Goal: Task Accomplishment & Management: Manage account settings

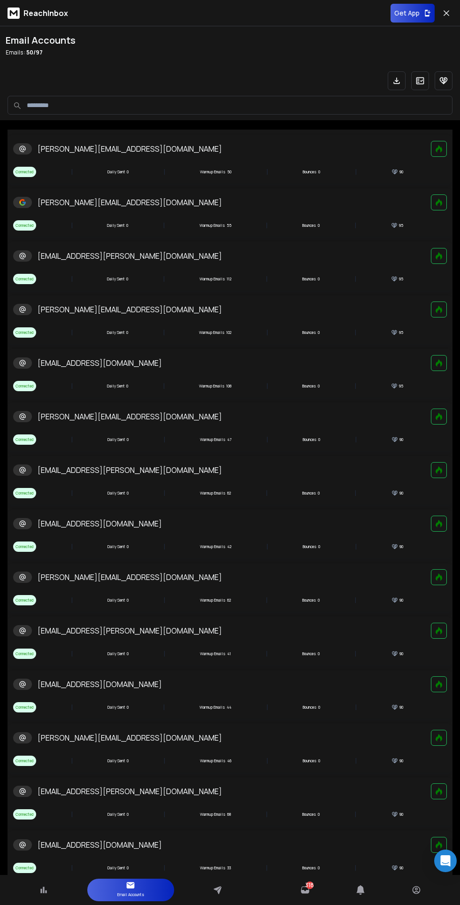
click at [218, 890] on icon at bounding box center [217, 890] width 9 height 9
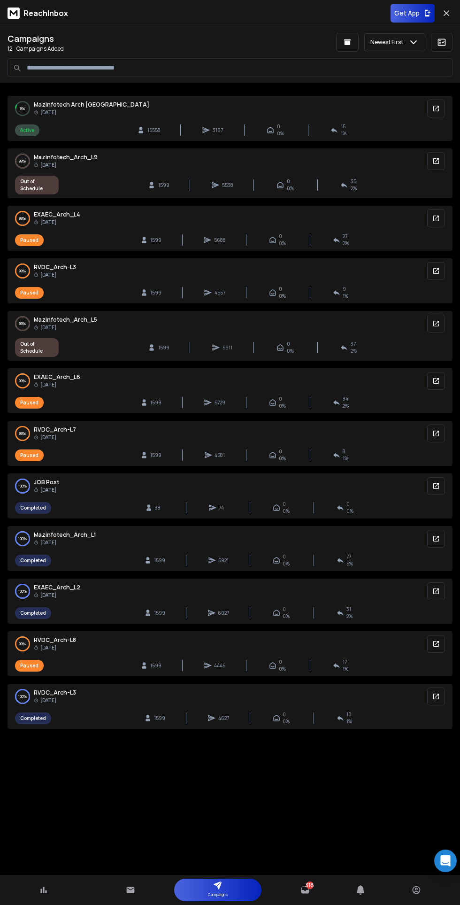
click at [310, 886] on span "318" at bounding box center [309, 886] width 9 height 8
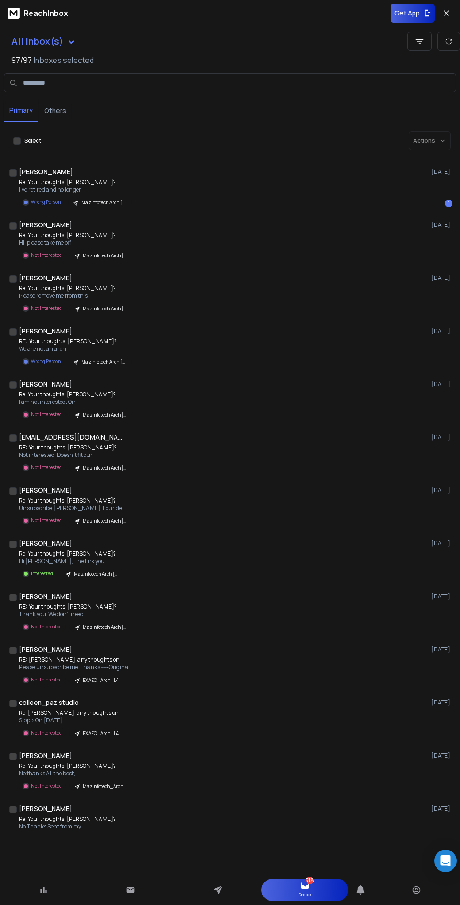
click at [218, 890] on icon at bounding box center [218, 890] width 8 height 8
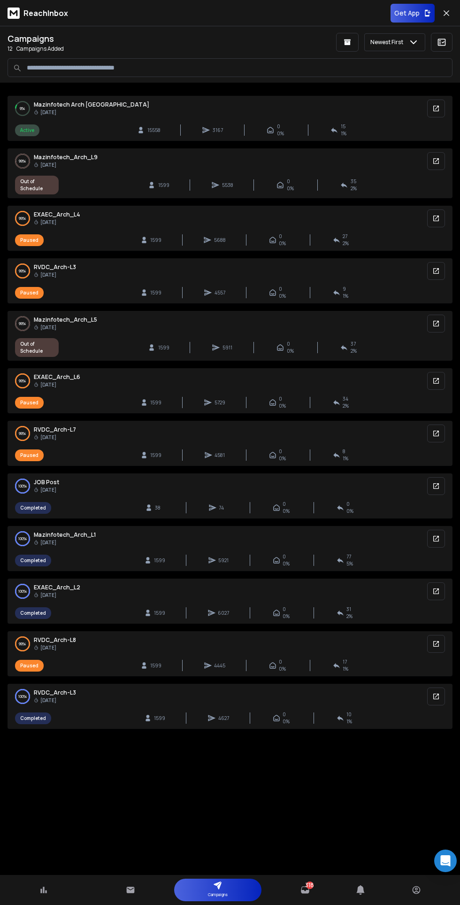
click at [47, 117] on div "9 % Mazinfotech Arch [GEOGRAPHIC_DATA] [DATE]" at bounding box center [230, 109] width 430 height 18
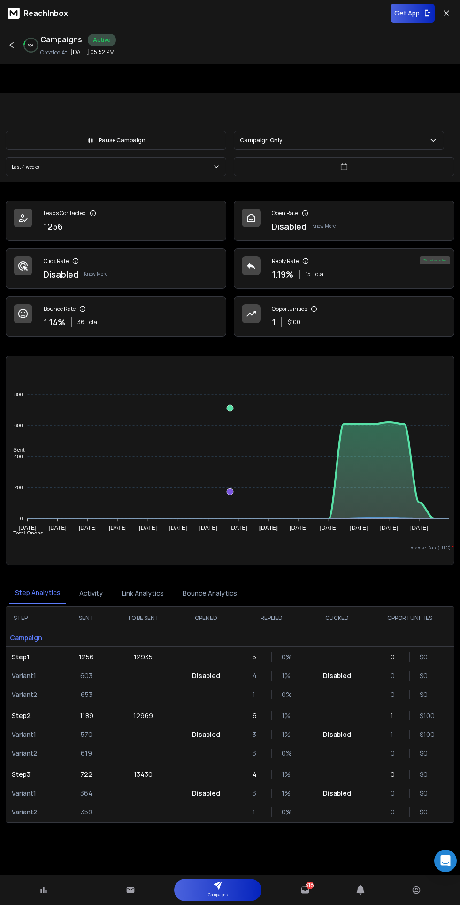
click at [85, 140] on button "Pause Campaign" at bounding box center [116, 140] width 221 height 19
